Goal: Task Accomplishment & Management: Manage account settings

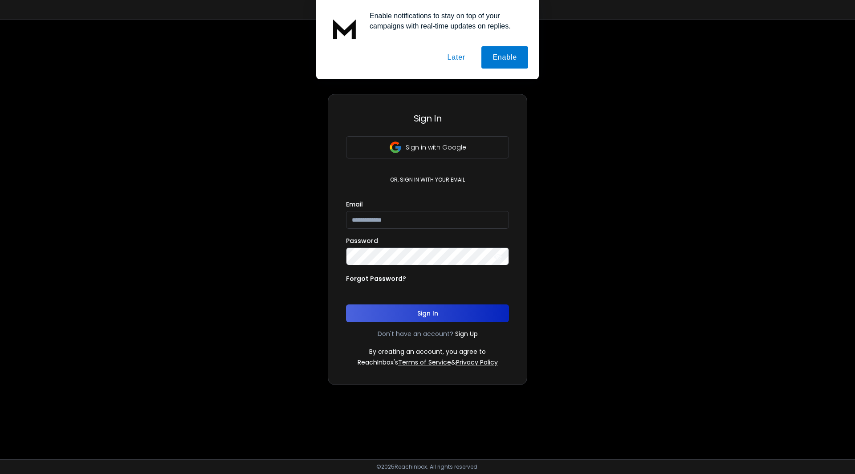
click at [376, 230] on form "Email Password Forgot Password? Sign In Sign Up" at bounding box center [427, 261] width 163 height 121
drag, startPoint x: 376, startPoint y: 225, endPoint x: 406, endPoint y: 236, distance: 31.9
click at [377, 224] on input "email" at bounding box center [427, 220] width 163 height 18
paste input "**********"
type input "**********"
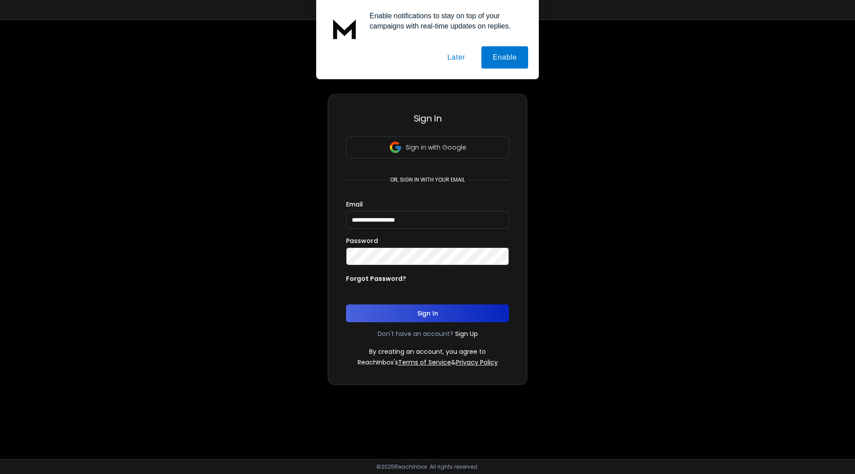
click at [423, 278] on button "Sign In" at bounding box center [427, 314] width 163 height 18
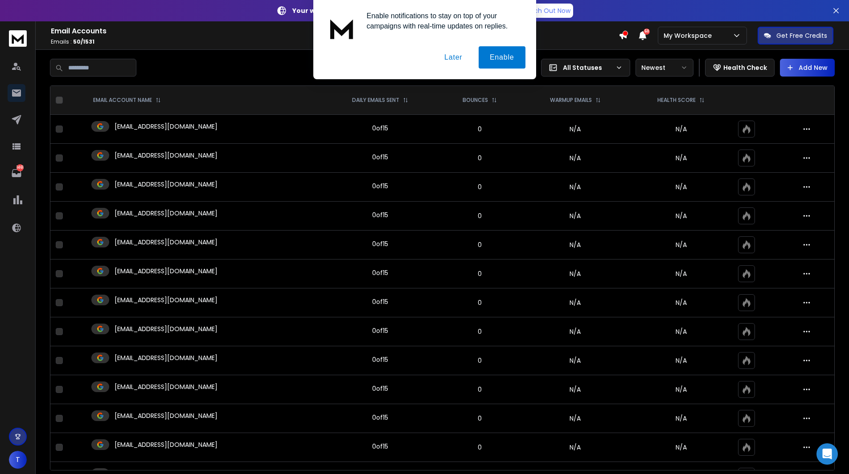
click at [446, 57] on button "Later" at bounding box center [453, 57] width 40 height 22
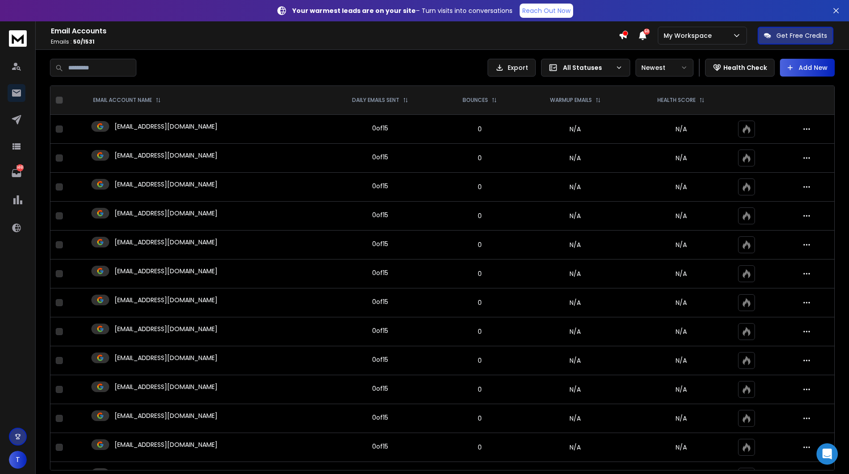
click at [800, 64] on button "Add New" at bounding box center [807, 68] width 55 height 18
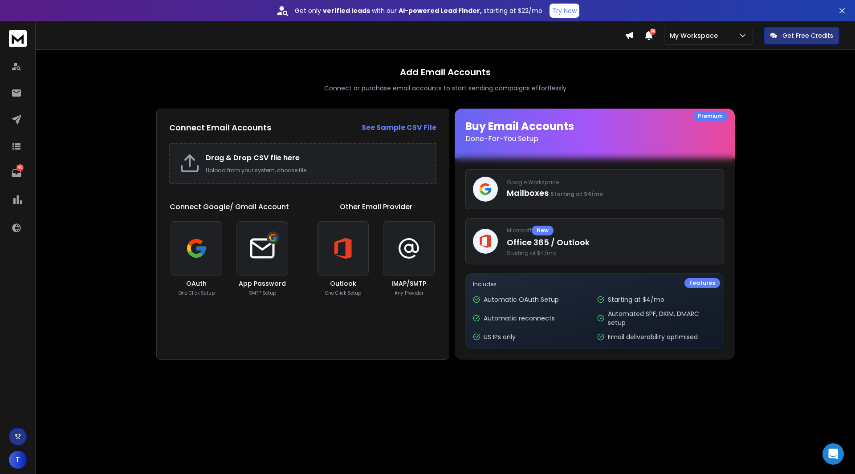
click at [200, 263] on div at bounding box center [197, 248] width 52 height 54
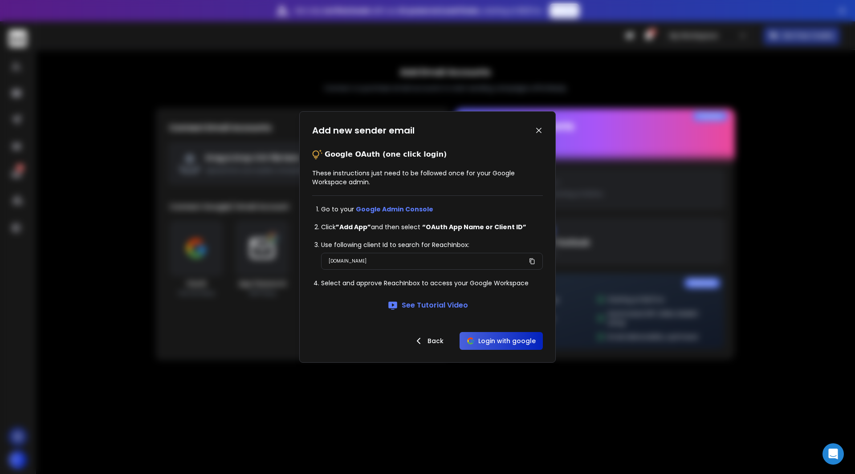
click at [490, 338] on button "Login with google" at bounding box center [501, 341] width 83 height 18
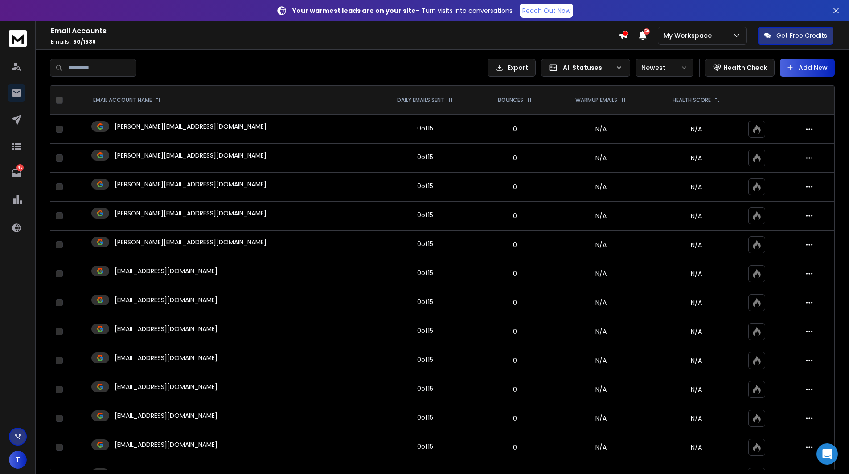
click at [805, 73] on button "Add New" at bounding box center [807, 68] width 55 height 18
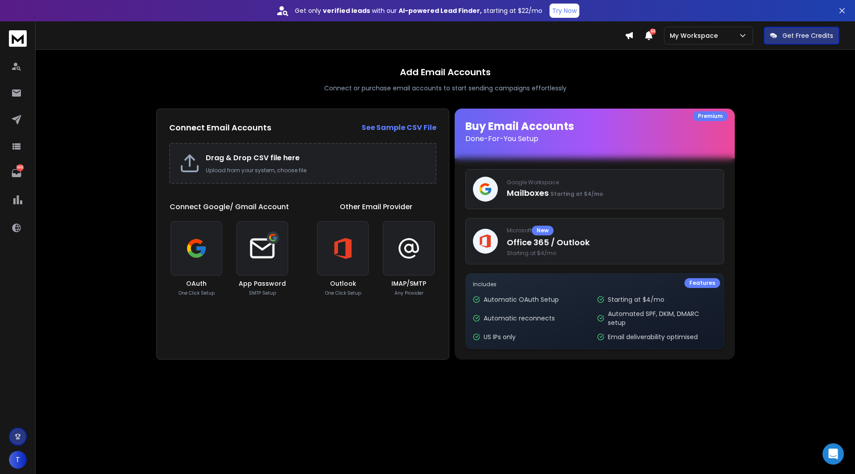
click at [202, 253] on icon at bounding box center [200, 251] width 9 height 9
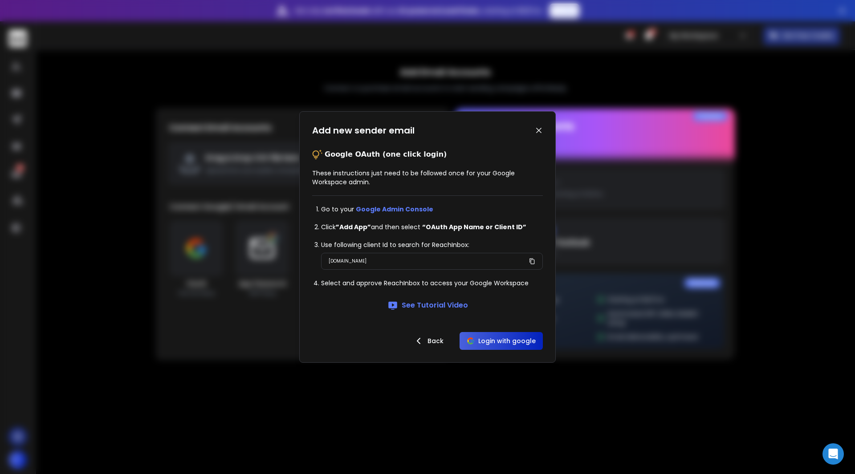
click at [493, 336] on button "Login with google" at bounding box center [501, 341] width 83 height 18
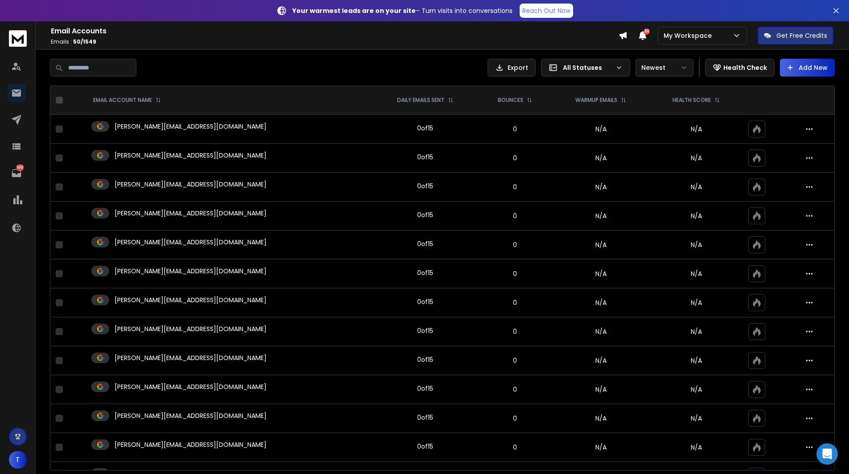
click at [804, 65] on button "Add New" at bounding box center [807, 68] width 55 height 18
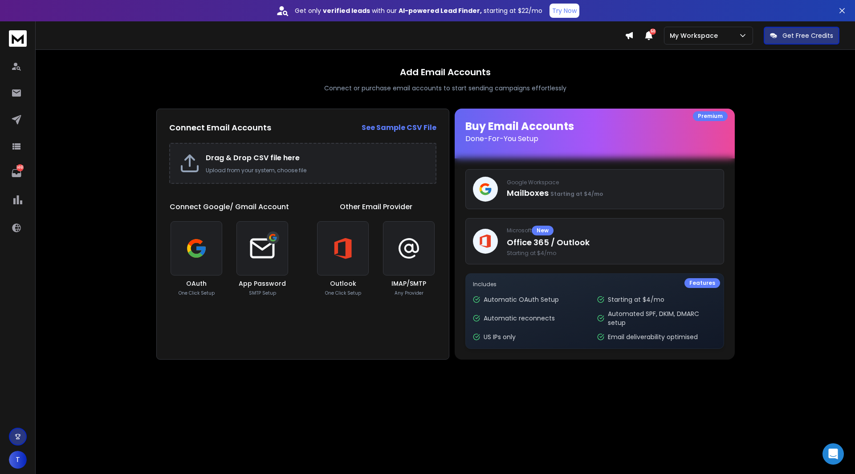
click at [206, 254] on icon at bounding box center [196, 248] width 22 height 27
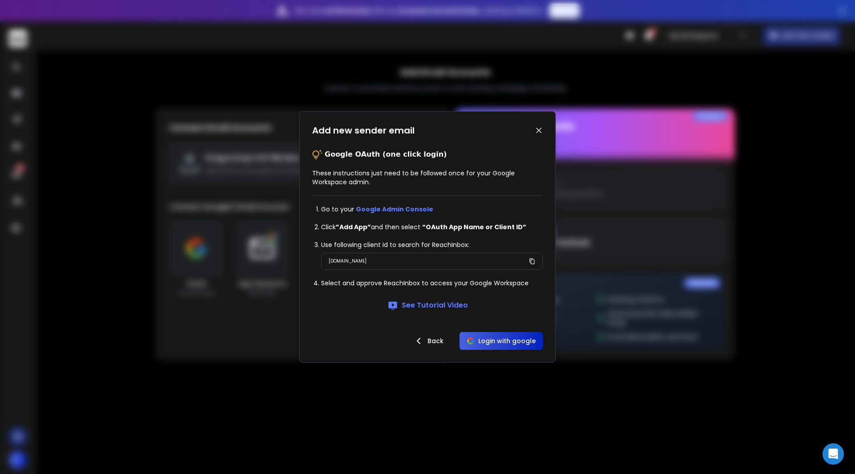
click at [522, 344] on button "Login with google" at bounding box center [501, 341] width 83 height 18
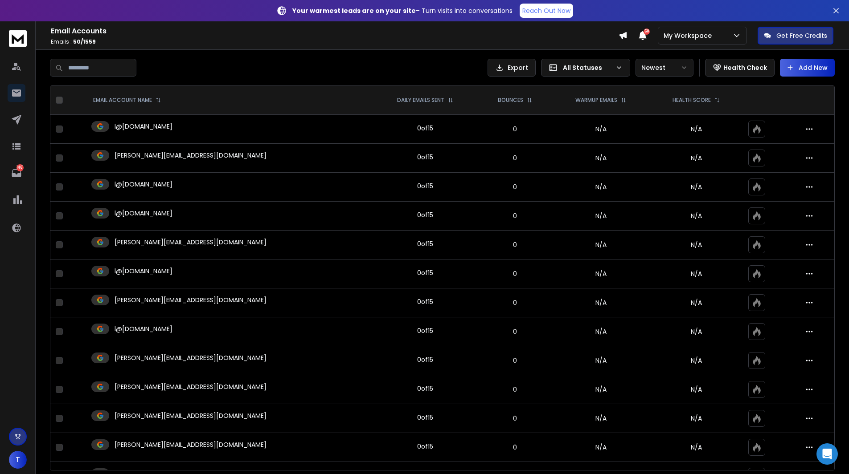
drag, startPoint x: 800, startPoint y: 72, endPoint x: 573, endPoint y: 71, distance: 226.7
click at [800, 72] on button "Add New" at bounding box center [807, 68] width 55 height 18
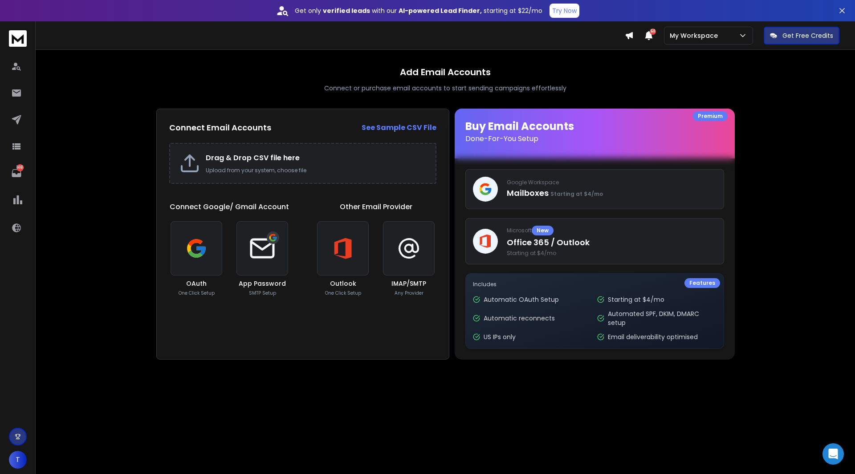
click at [195, 248] on icon at bounding box center [196, 248] width 22 height 27
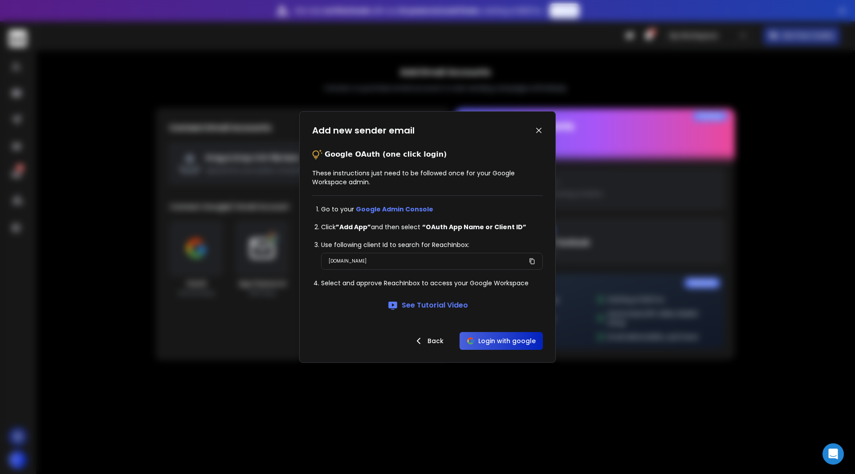
click at [479, 340] on button "Login with google" at bounding box center [501, 341] width 83 height 18
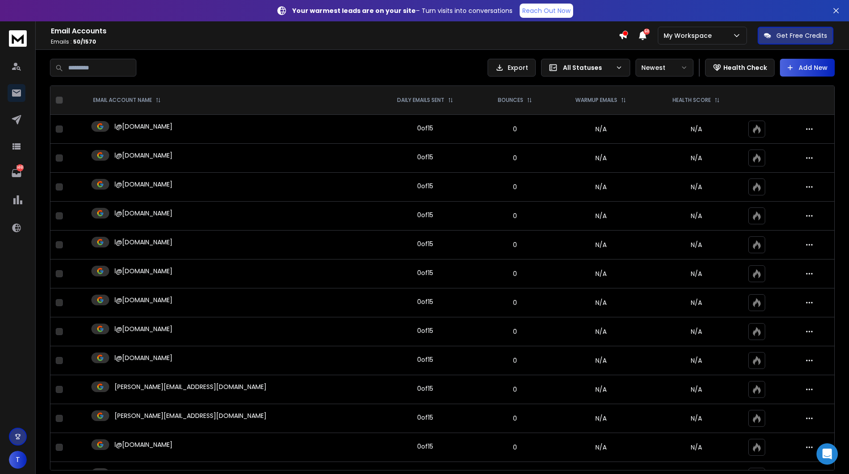
click at [809, 72] on button "Add New" at bounding box center [807, 68] width 55 height 18
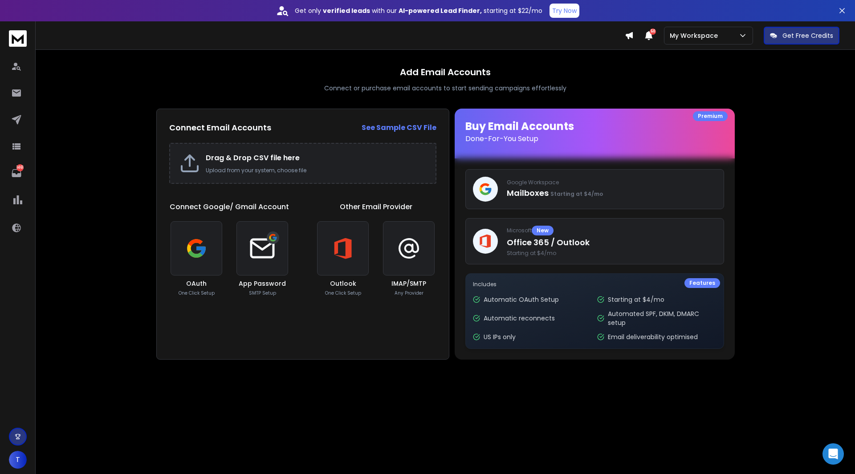
click at [200, 261] on icon at bounding box center [196, 248] width 22 height 27
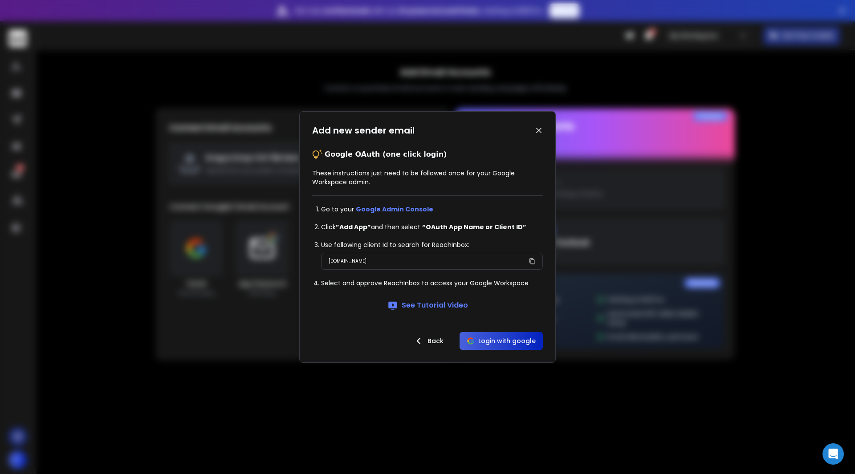
click at [494, 340] on button "Login with google" at bounding box center [501, 341] width 83 height 18
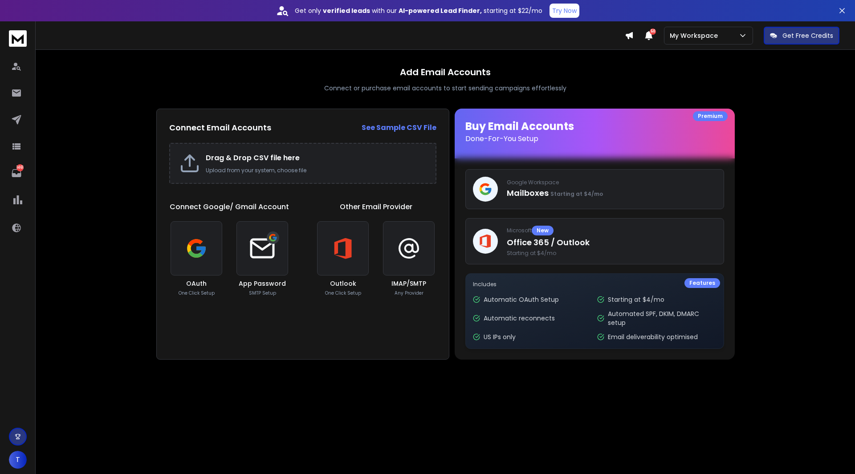
click at [202, 264] on div at bounding box center [197, 248] width 52 height 54
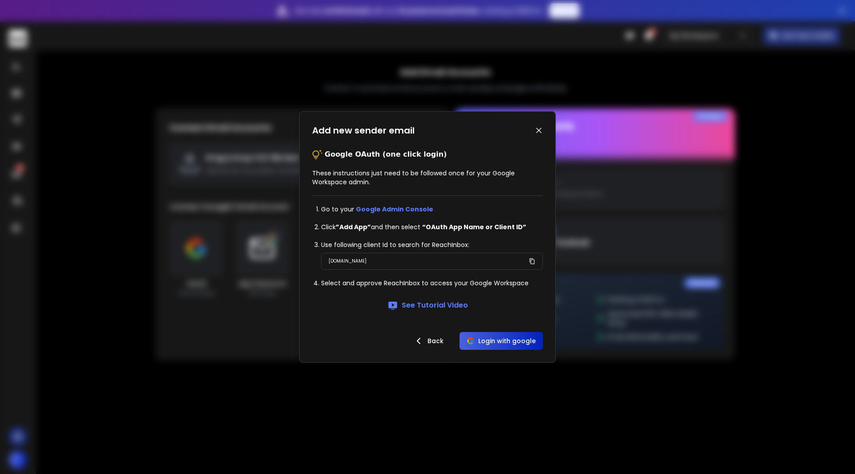
click at [519, 344] on button "Login with google" at bounding box center [501, 341] width 83 height 18
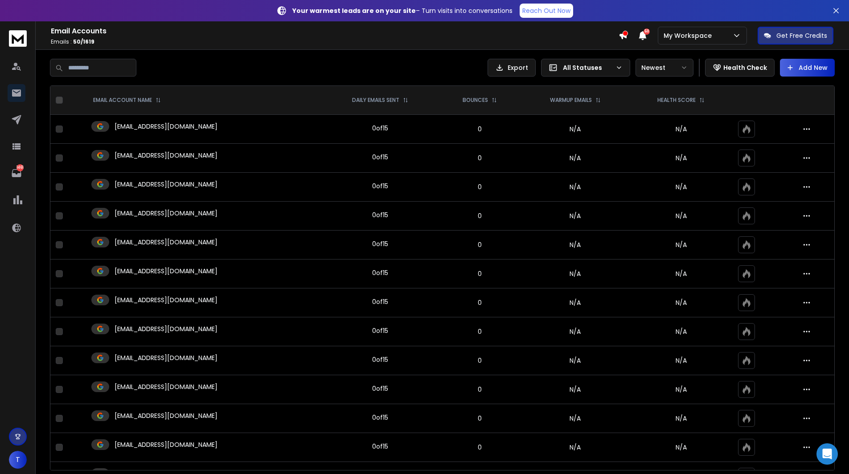
click at [800, 64] on button "Add New" at bounding box center [807, 68] width 55 height 18
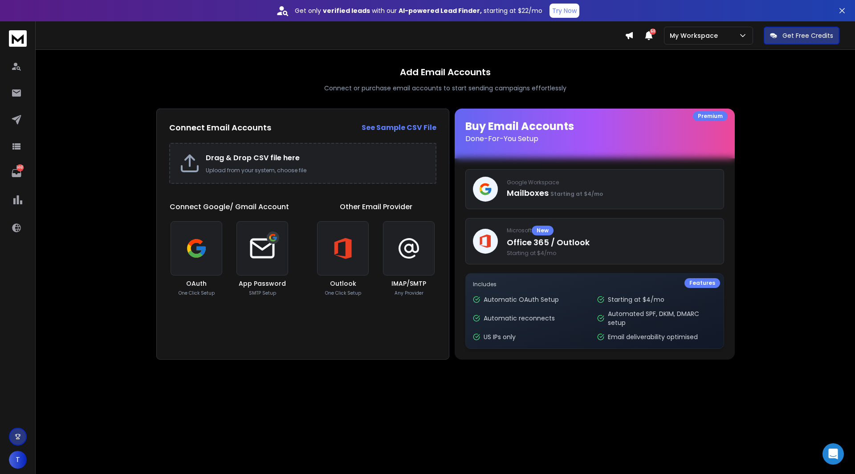
click at [194, 268] on div at bounding box center [197, 248] width 52 height 54
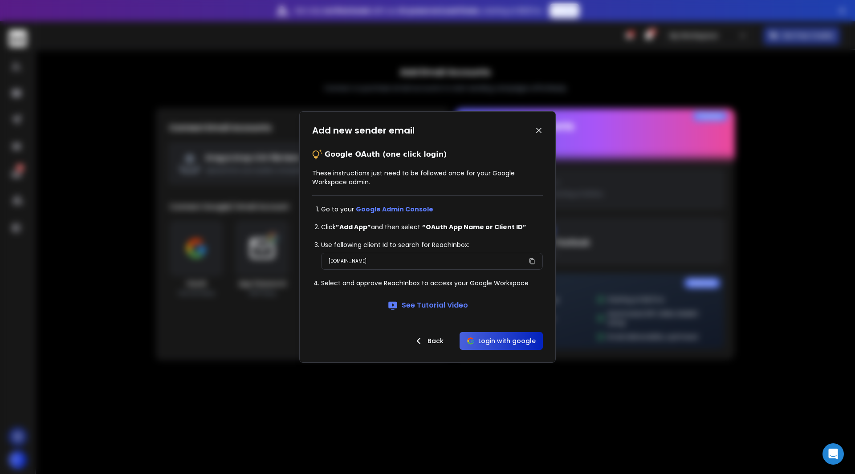
click at [489, 342] on button "Login with google" at bounding box center [501, 341] width 83 height 18
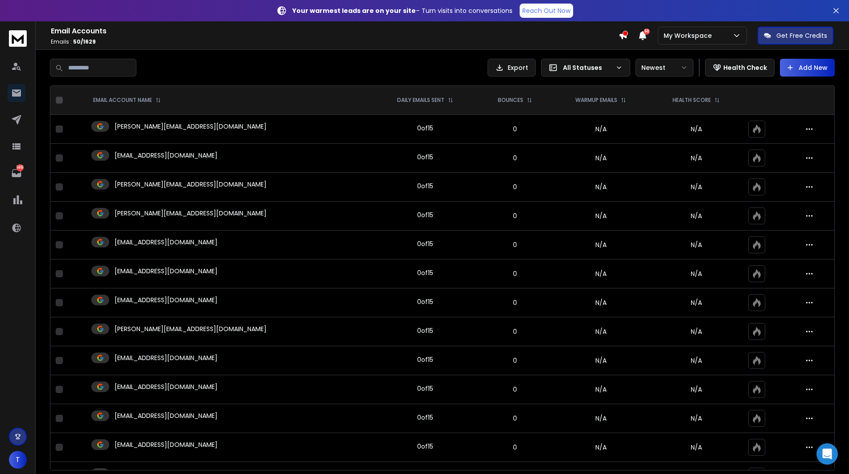
click at [791, 69] on icon at bounding box center [789, 67] width 5 height 5
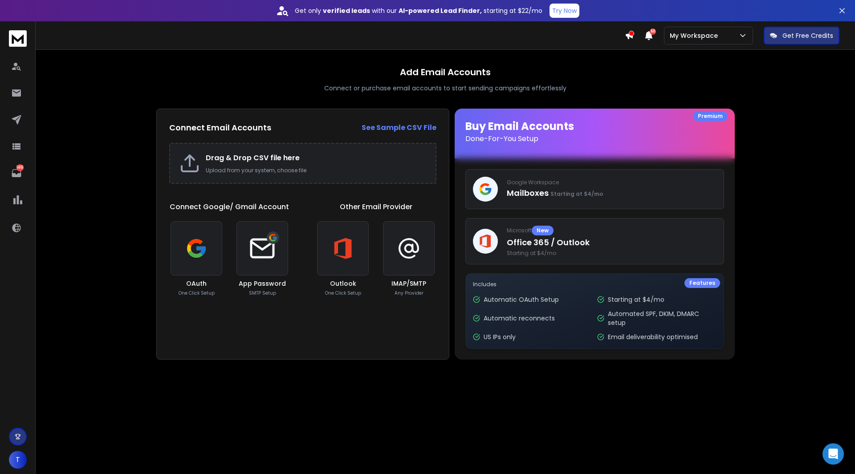
click at [193, 257] on icon at bounding box center [196, 248] width 22 height 27
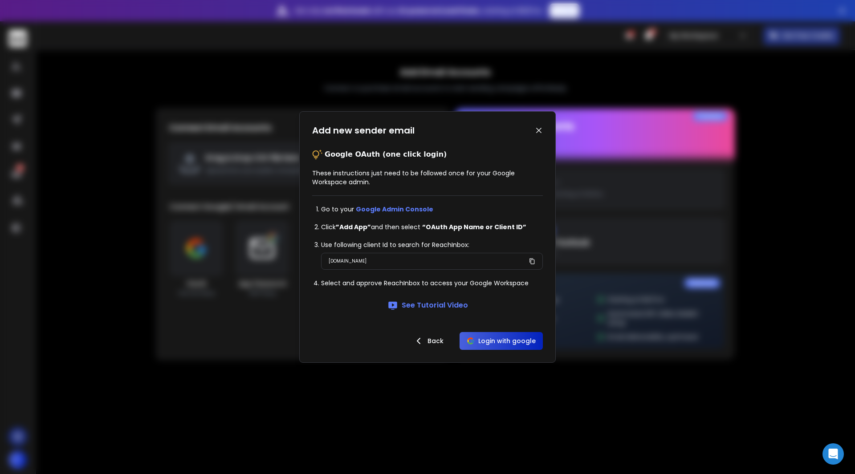
click at [497, 341] on button "Login with google" at bounding box center [501, 341] width 83 height 18
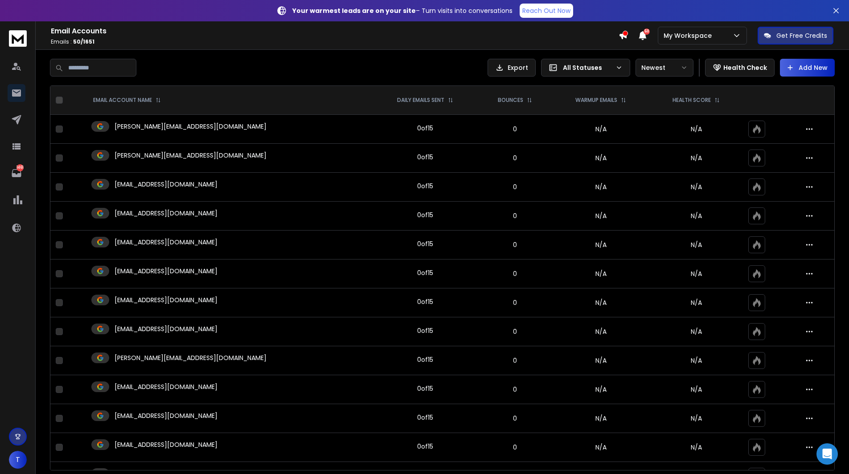
click at [813, 71] on button "Add New" at bounding box center [807, 68] width 55 height 18
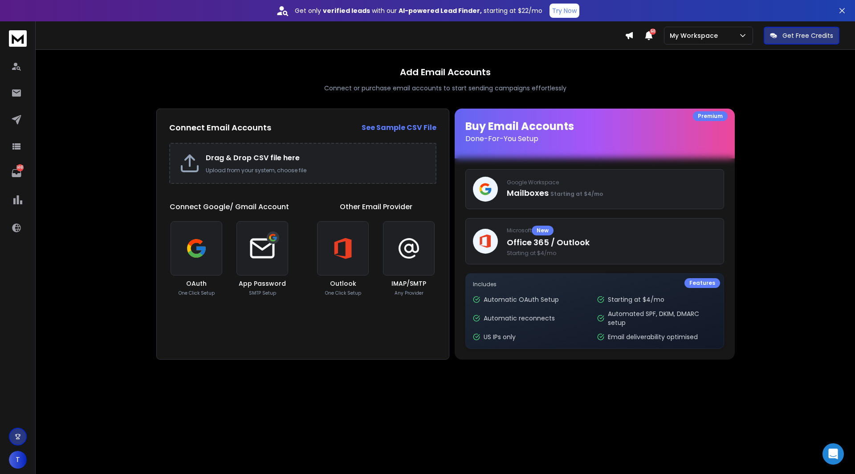
click at [191, 241] on icon at bounding box center [196, 248] width 22 height 27
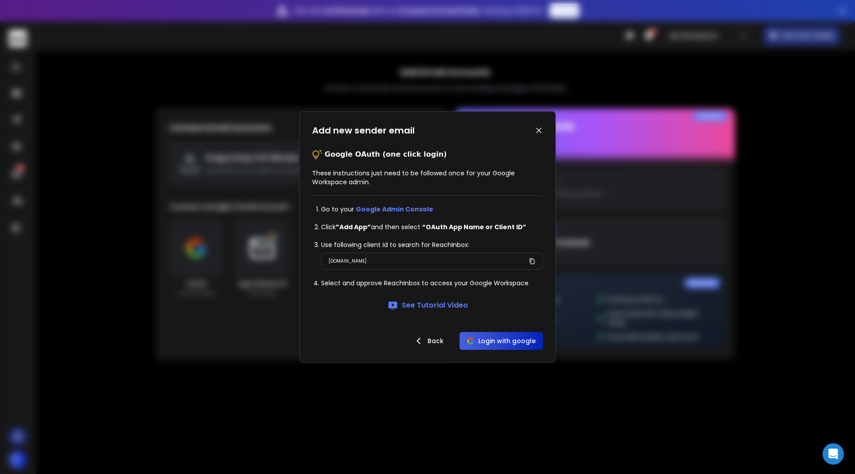
click at [488, 338] on button "Login with google" at bounding box center [501, 341] width 83 height 18
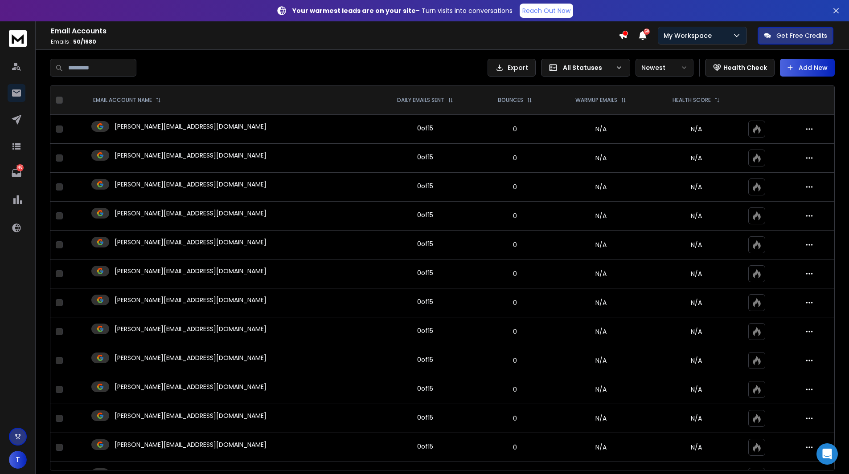
click at [693, 32] on p "My Workspace" at bounding box center [689, 35] width 52 height 9
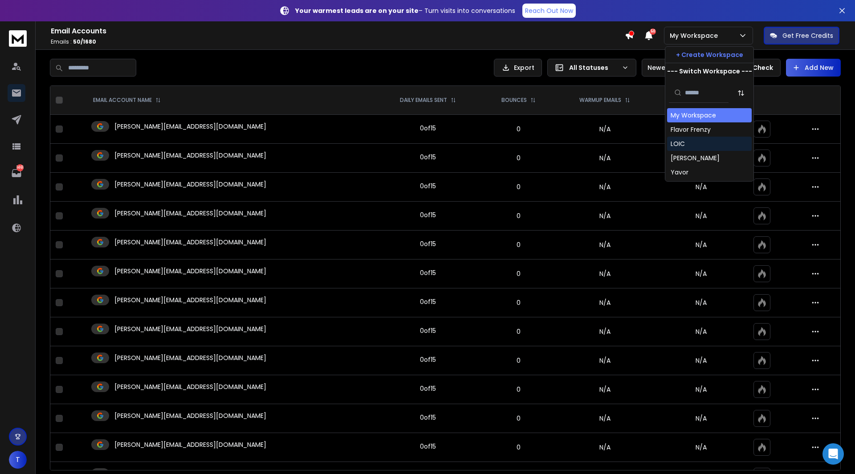
click at [430, 60] on div at bounding box center [269, 68] width 439 height 18
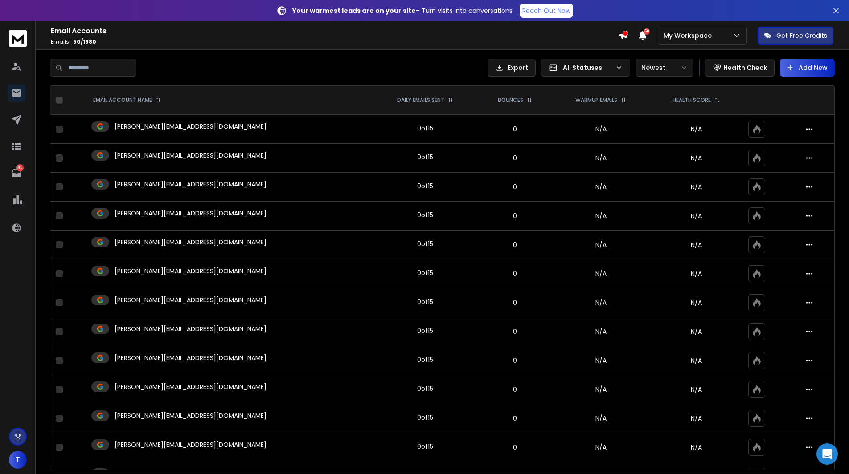
click at [373, 70] on div at bounding box center [266, 68] width 432 height 18
click at [390, 66] on div at bounding box center [266, 68] width 432 height 18
